Goal: Information Seeking & Learning: Find contact information

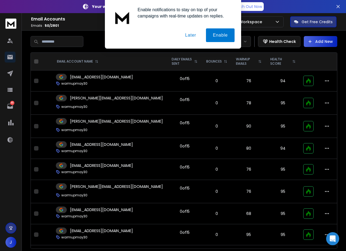
click at [189, 38] on button "Later" at bounding box center [190, 35] width 25 height 14
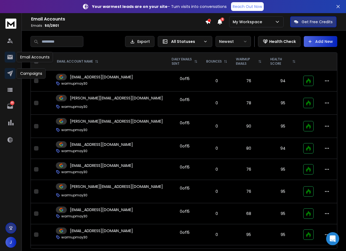
click at [13, 72] on icon at bounding box center [10, 73] width 7 height 7
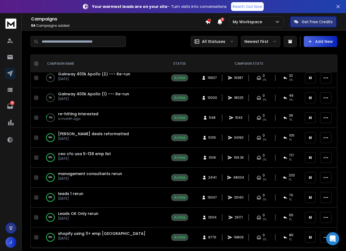
scroll to position [376, 0]
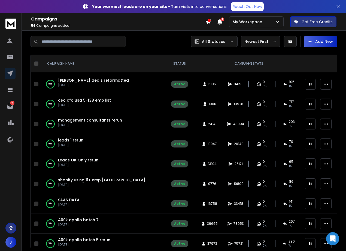
click at [119, 126] on p "[DATE]" at bounding box center [90, 125] width 64 height 4
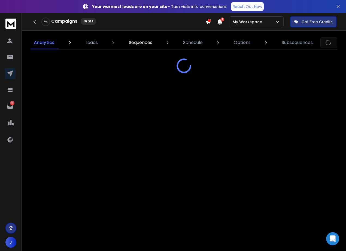
click at [135, 43] on p "Sequences" at bounding box center [140, 42] width 23 height 7
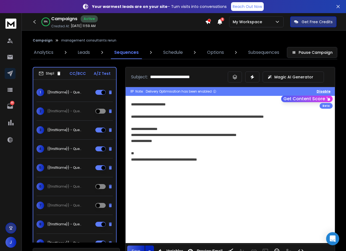
click at [60, 131] on p "{{firstName}} - Question" at bounding box center [64, 130] width 35 height 4
click at [59, 142] on div "4 {{firstName}} - Question" at bounding box center [75, 148] width 76 height 19
click at [59, 172] on div "5 {{firstName}} - Question" at bounding box center [75, 167] width 76 height 19
click at [34, 24] on icon at bounding box center [34, 21] width 5 height 5
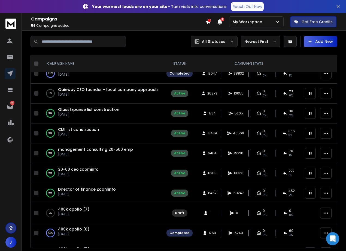
scroll to position [833, 0]
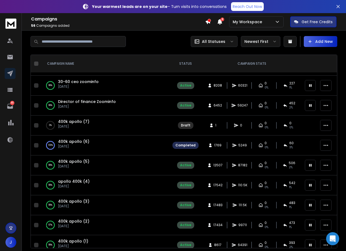
click at [122, 164] on div "99 % 400k apollo (5) [DATE]" at bounding box center [105, 164] width 118 height 13
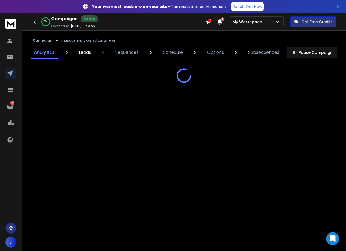
click at [86, 53] on p "Leads" at bounding box center [85, 52] width 12 height 7
click at [126, 50] on p "Sequences" at bounding box center [126, 52] width 23 height 7
click at [46, 55] on p "Analytics" at bounding box center [44, 52] width 20 height 7
click at [10, 71] on icon at bounding box center [10, 73] width 6 height 6
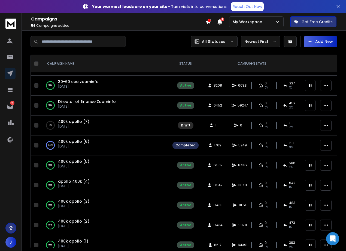
scroll to position [948, 0]
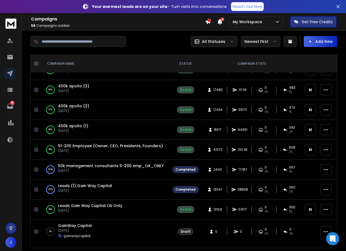
click at [84, 204] on span "Leads Gain Way Capital Ok Only" at bounding box center [90, 205] width 64 height 5
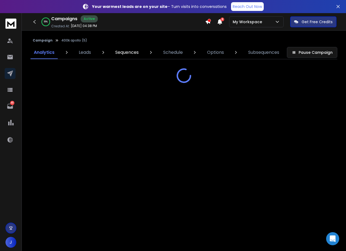
click at [119, 49] on link "Sequences" at bounding box center [127, 52] width 30 height 13
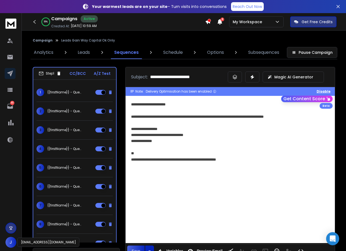
click at [14, 242] on span "J" at bounding box center [10, 241] width 11 height 11
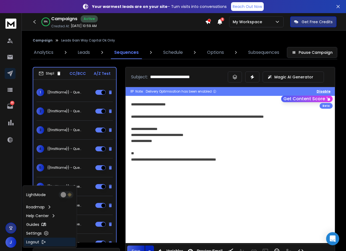
click at [31, 241] on p "Logout" at bounding box center [32, 241] width 13 height 5
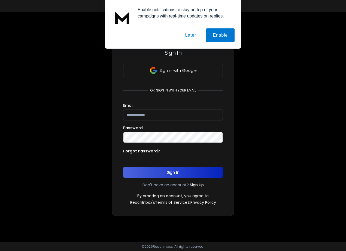
click at [200, 109] on div "Email" at bounding box center [173, 111] width 100 height 17
click at [190, 115] on input "email" at bounding box center [173, 114] width 100 height 11
type input "**********"
click at [178, 171] on button "Sign In" at bounding box center [173, 172] width 100 height 11
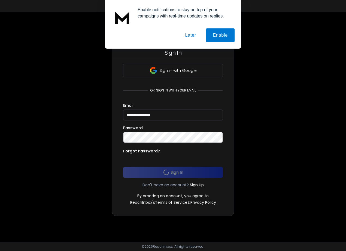
click at [193, 36] on button "Later" at bounding box center [190, 35] width 25 height 14
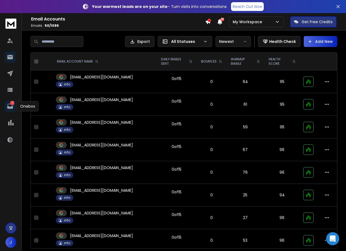
click at [11, 106] on icon at bounding box center [10, 106] width 6 height 5
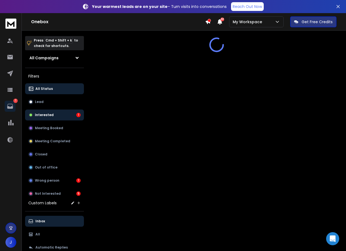
click at [50, 113] on p "Interested" at bounding box center [44, 115] width 19 height 4
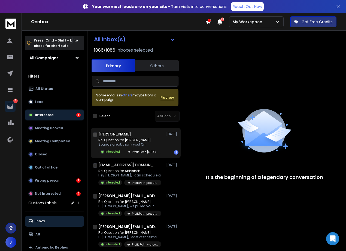
click at [128, 137] on div "Bryan Payne 14 Aug Re: Question for Bryan Sounds great, thank you! On Intereste…" at bounding box center [138, 142] width 80 height 23
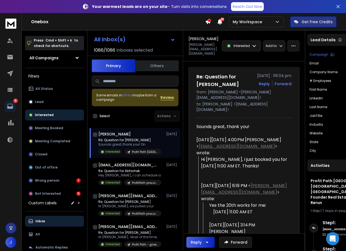
scroll to position [8, 0]
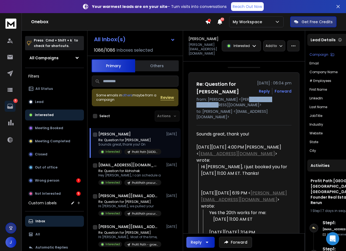
drag, startPoint x: 250, startPoint y: 90, endPoint x: 292, endPoint y: 91, distance: 42.3
click at [292, 97] on p "from: Bryan Payne <bryan@manymansionsllc.com>" at bounding box center [244, 102] width 95 height 11
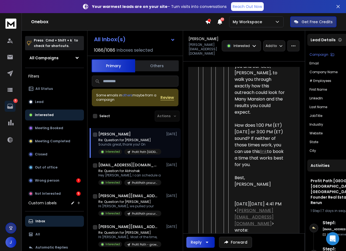
scroll to position [577, 0]
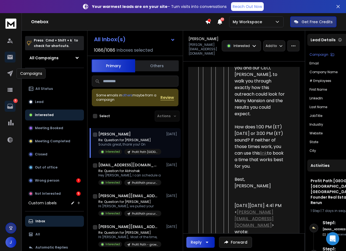
click at [11, 62] on link at bounding box center [10, 57] width 11 height 11
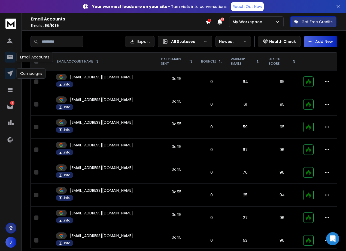
click at [14, 74] on link at bounding box center [10, 73] width 11 height 11
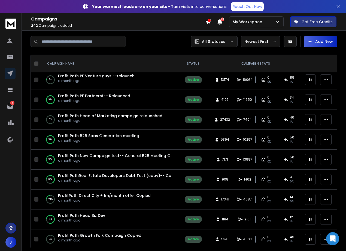
scroll to position [837, 0]
